Goal: Task Accomplishment & Management: Use online tool/utility

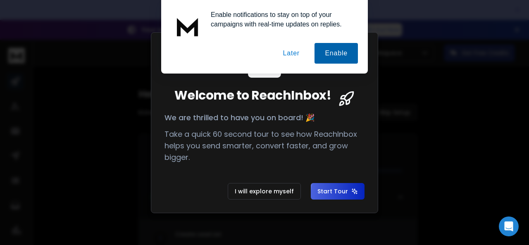
click at [337, 56] on button "Enable" at bounding box center [335, 53] width 43 height 21
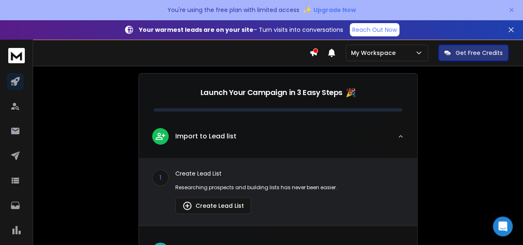
scroll to position [62, 0]
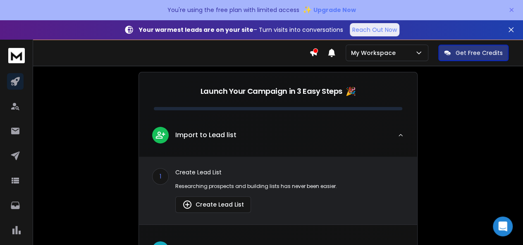
click at [355, 29] on p "Reach Out Now" at bounding box center [374, 30] width 45 height 8
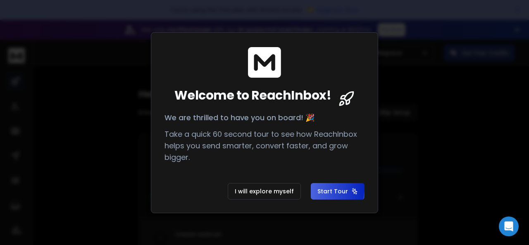
click at [323, 191] on span "Start Tour" at bounding box center [337, 191] width 40 height 8
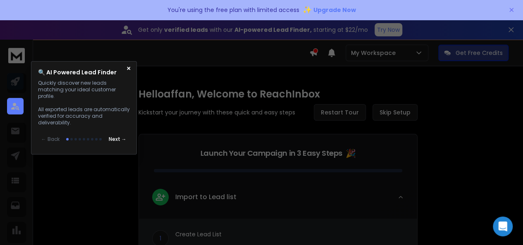
click at [126, 68] on button "×" at bounding box center [128, 68] width 5 height 7
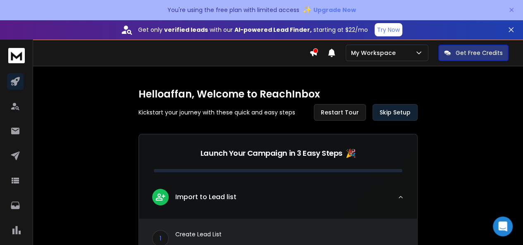
click at [403, 111] on span "Skip Setup" at bounding box center [394, 112] width 31 height 8
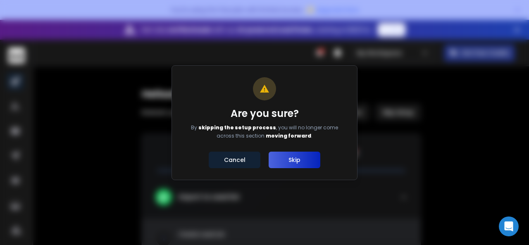
click at [297, 159] on button "Skip" at bounding box center [295, 160] width 52 height 17
